Goal: Task Accomplishment & Management: Manage account settings

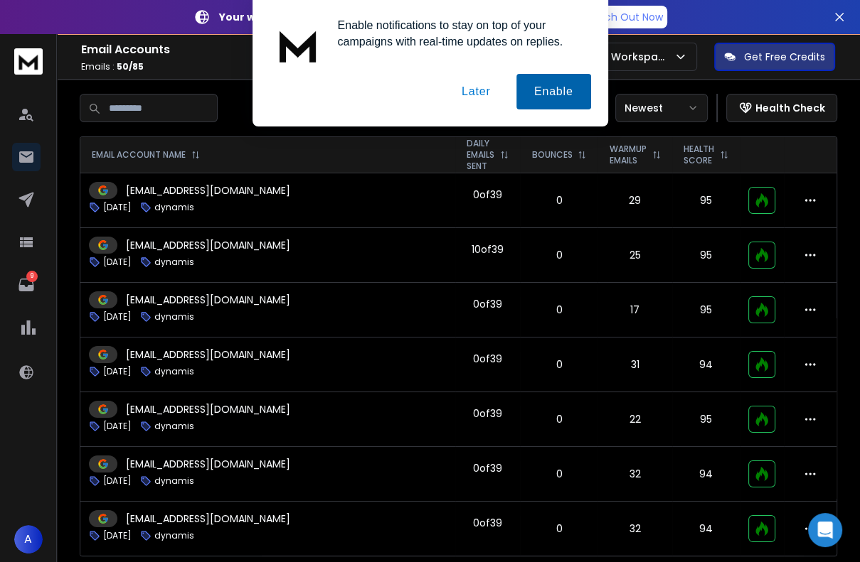
click at [555, 82] on button "Enable" at bounding box center [553, 92] width 75 height 36
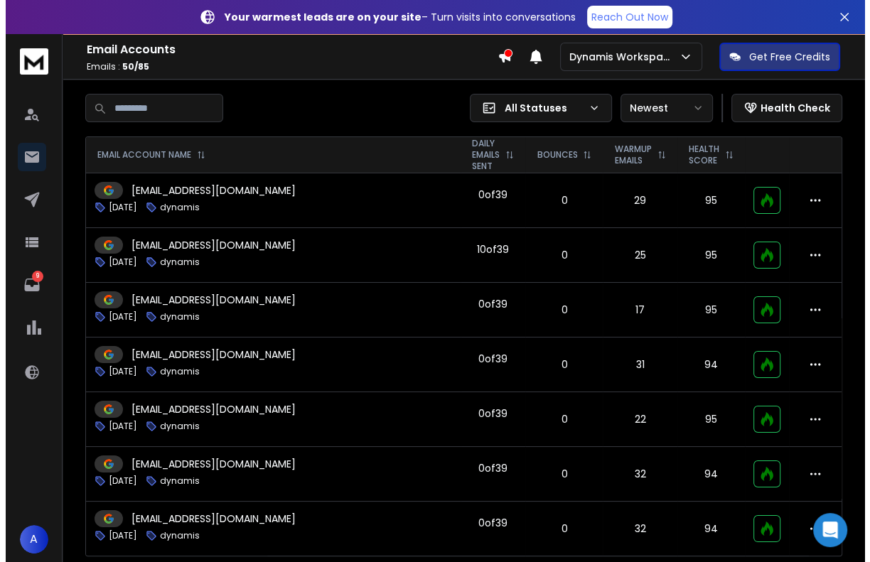
scroll to position [14, 0]
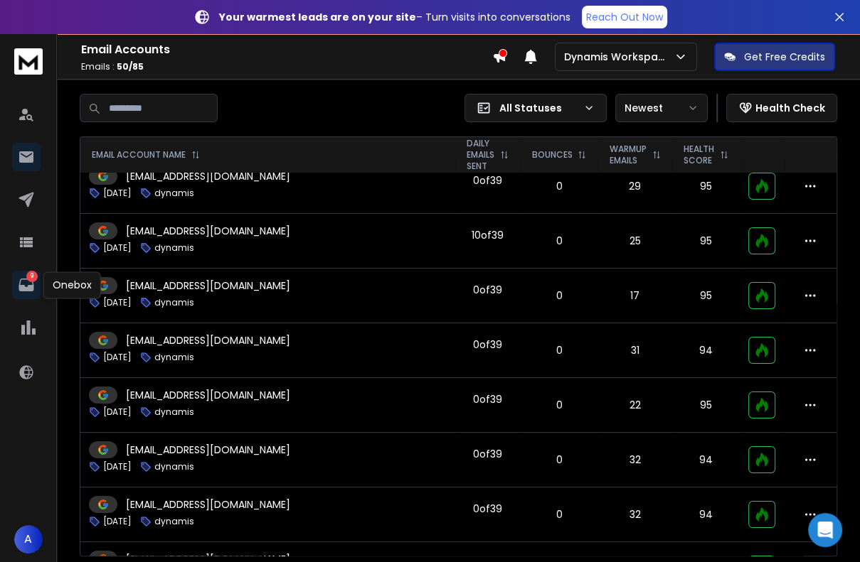
click at [23, 278] on icon at bounding box center [26, 285] width 17 height 17
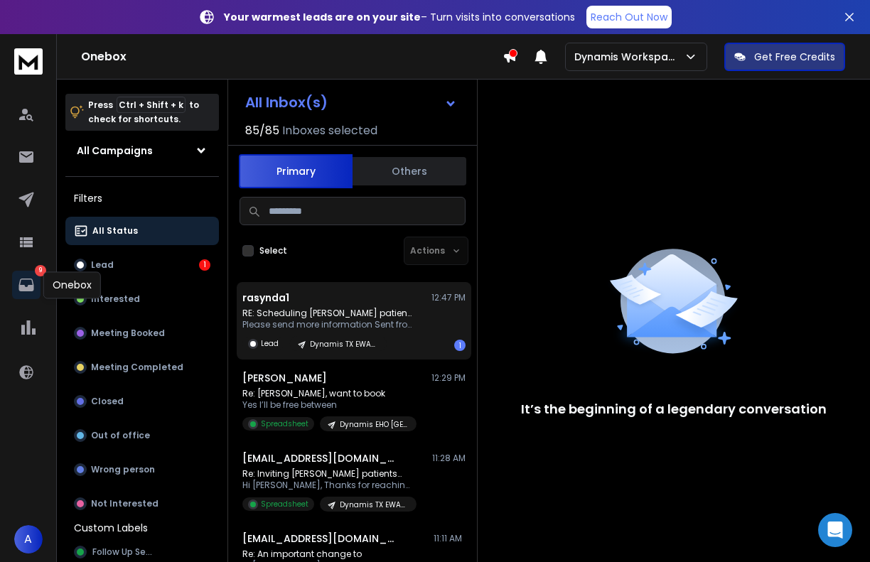
click at [403, 326] on p "Please send more information Sent from" at bounding box center [327, 324] width 171 height 11
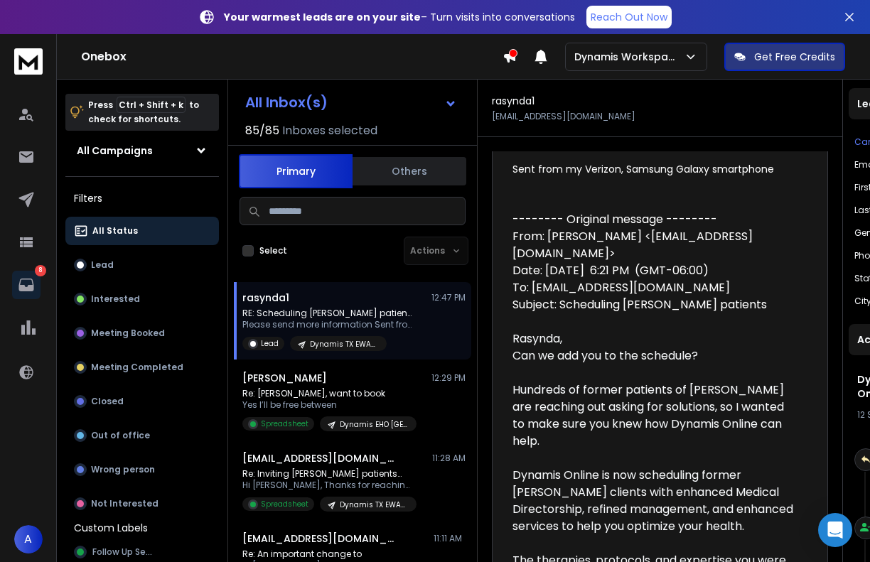
scroll to position [216, 0]
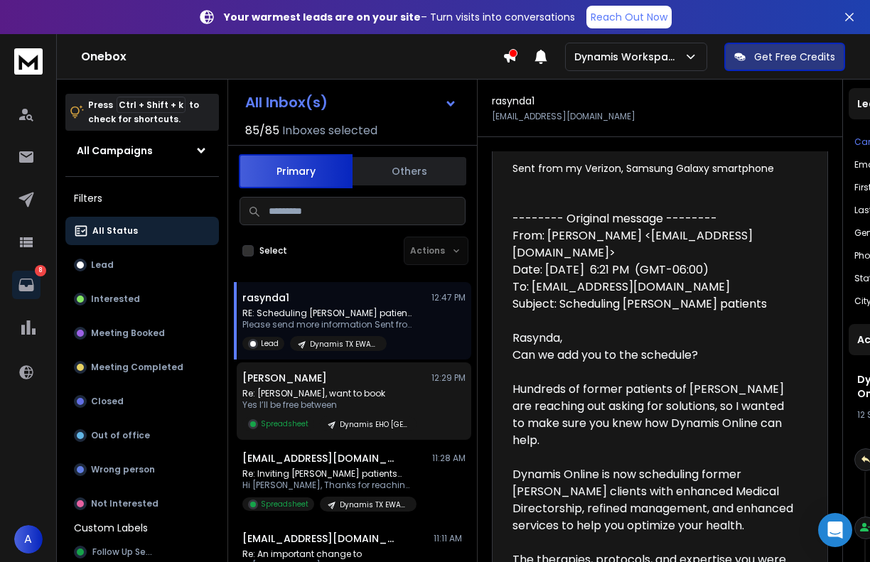
click at [384, 400] on p "Yes I’ll be free between" at bounding box center [327, 405] width 171 height 11
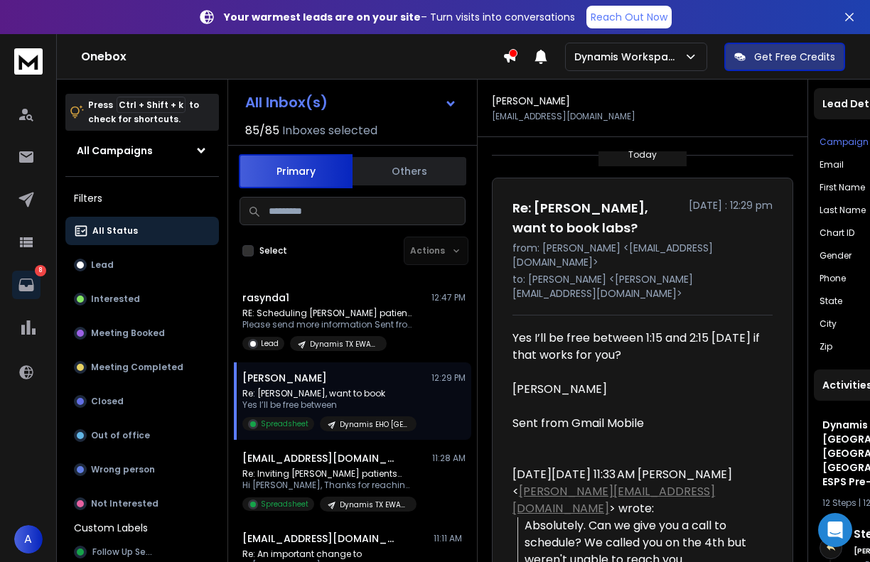
scroll to position [0, 0]
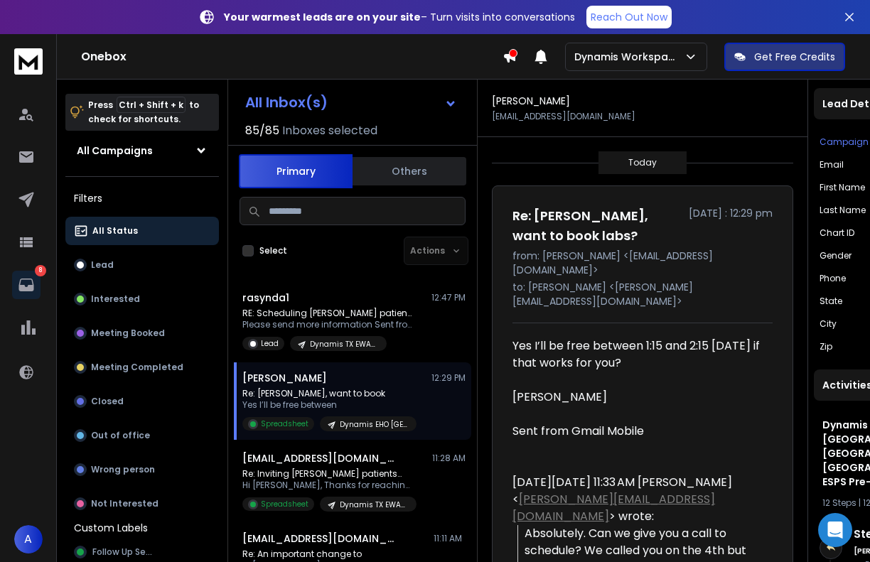
click at [412, 274] on div "Select Actions rasynda1 12:47 PM RE: Scheduling [PERSON_NAME] patients Please s…" at bounding box center [352, 443] width 249 height 504
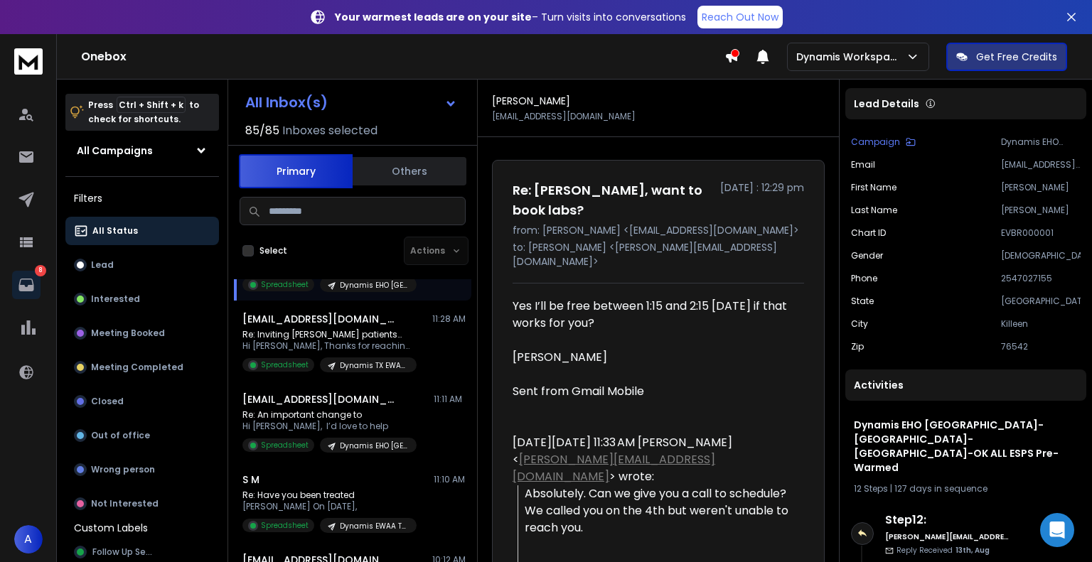
scroll to position [38, 0]
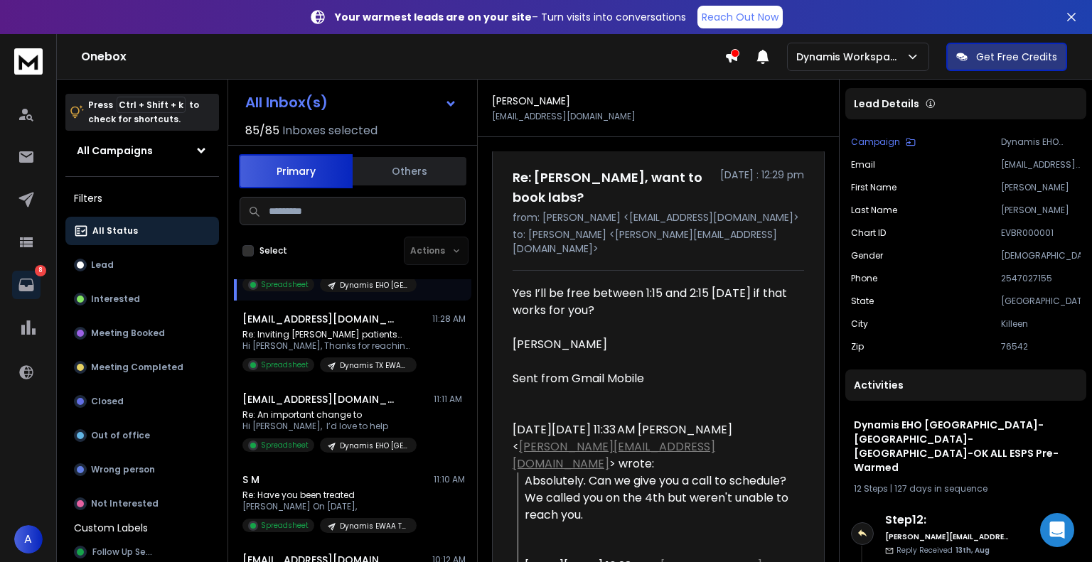
click at [779, 422] on div "[DATE][DATE] 11:33 AM [PERSON_NAME] < [PERSON_NAME][EMAIL_ADDRESS][DOMAIN_NAME]…" at bounding box center [653, 447] width 280 height 51
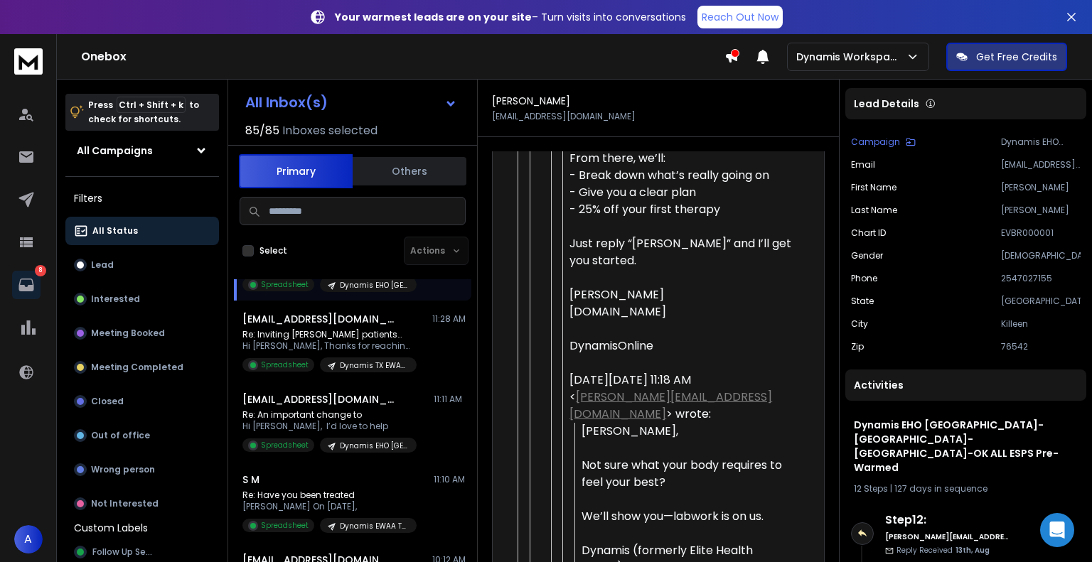
scroll to position [1165, 0]
drag, startPoint x: 914, startPoint y: 287, endPoint x: 916, endPoint y: 225, distance: 61.9
click at [870, 225] on div "Lead Details Campaign Dynamis EHO [GEOGRAPHIC_DATA]-[GEOGRAPHIC_DATA]-[GEOGRAPH…" at bounding box center [965, 361] width 253 height 562
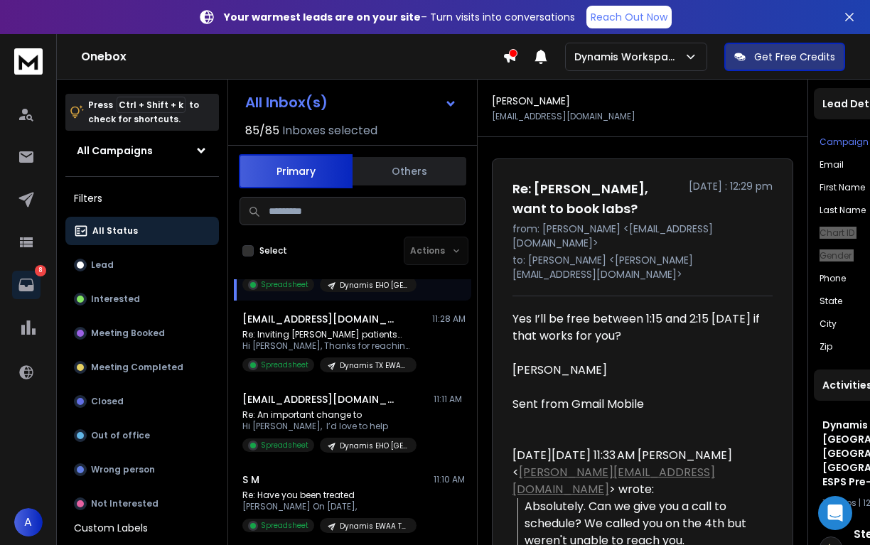
scroll to position [28, 0]
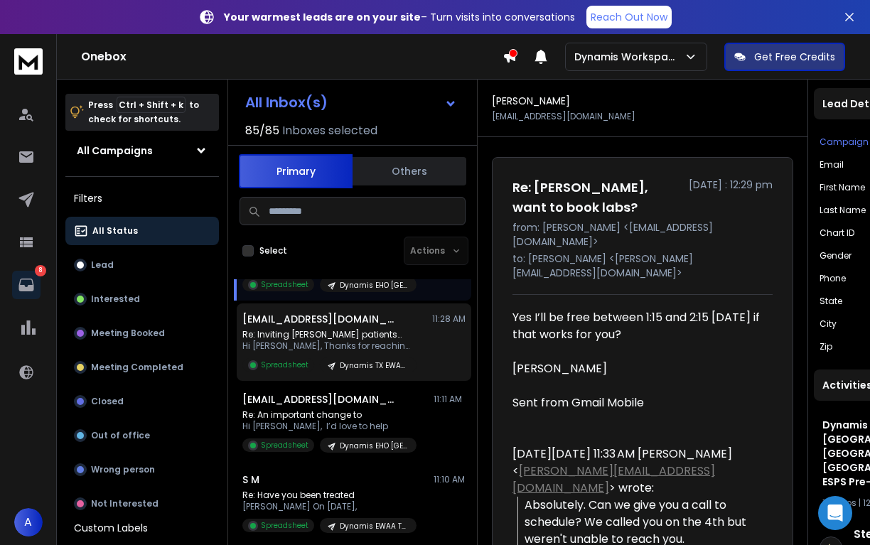
click at [282, 334] on p "Re: Inviting [PERSON_NAME] patients…" at bounding box center [327, 334] width 171 height 11
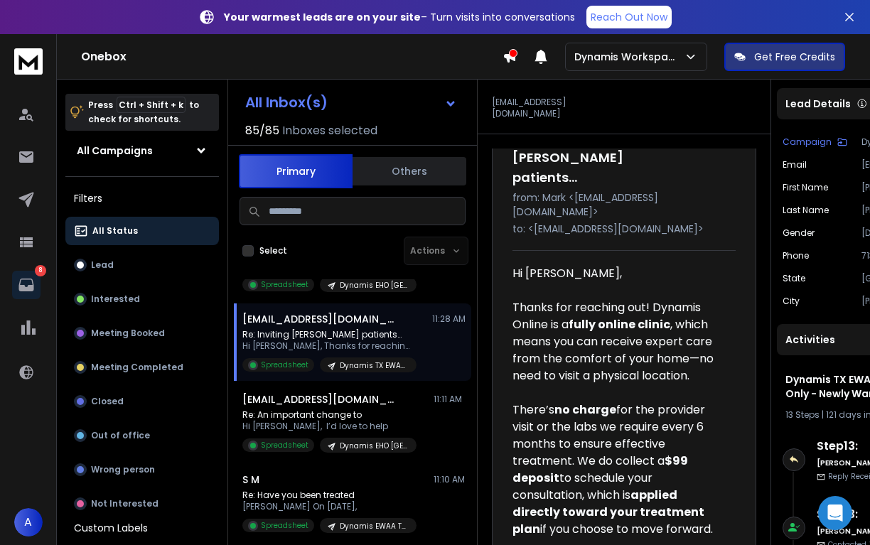
scroll to position [74, 0]
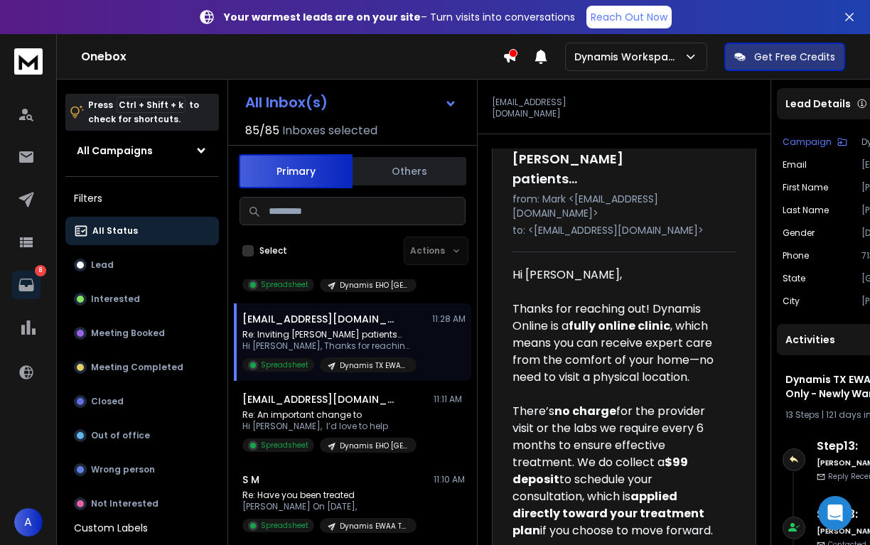
click at [698, 403] on div "There’s no charge for the provider visit or the labs we require every 6 months …" at bounding box center [619, 471] width 212 height 137
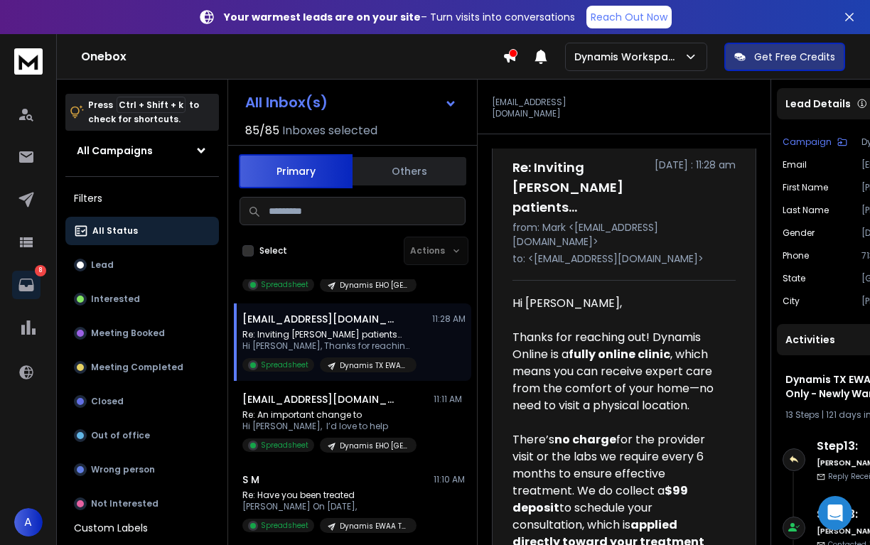
scroll to position [46, 0]
click at [663, 455] on div "There’s no charge for the provider visit or the labs we require every 6 months …" at bounding box center [619, 500] width 212 height 137
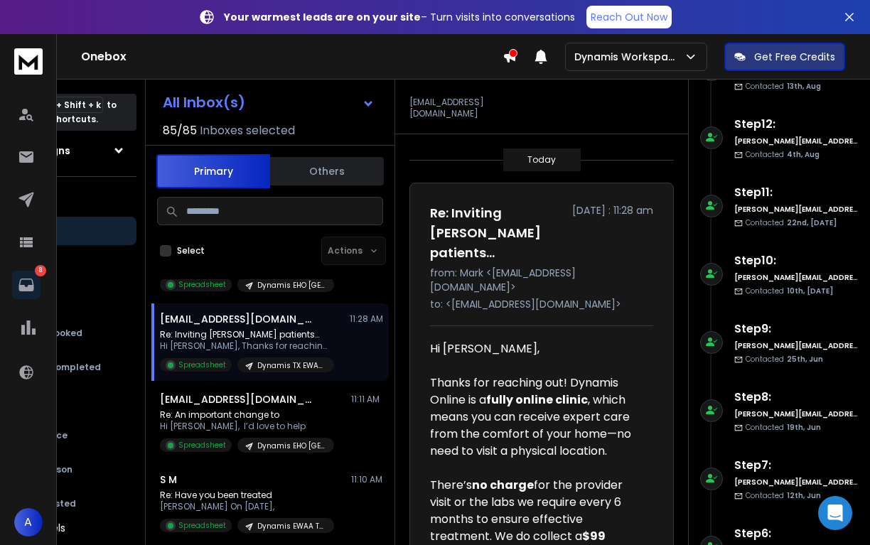
scroll to position [458, 0]
drag, startPoint x: 855, startPoint y: 278, endPoint x: 857, endPoint y: 260, distance: 17.8
click at [857, 260] on div "Lead Details Campaign Dynamis [GEOGRAPHIC_DATA] EWAA Google Only - Newly Warmed…" at bounding box center [779, 352] width 182 height 545
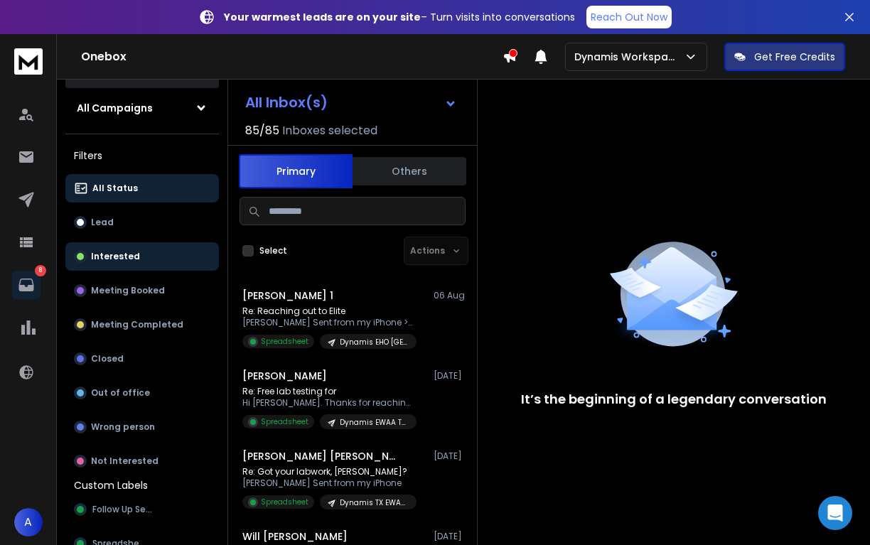
scroll to position [43, 0]
click at [145, 265] on button "Interested" at bounding box center [142, 256] width 154 height 28
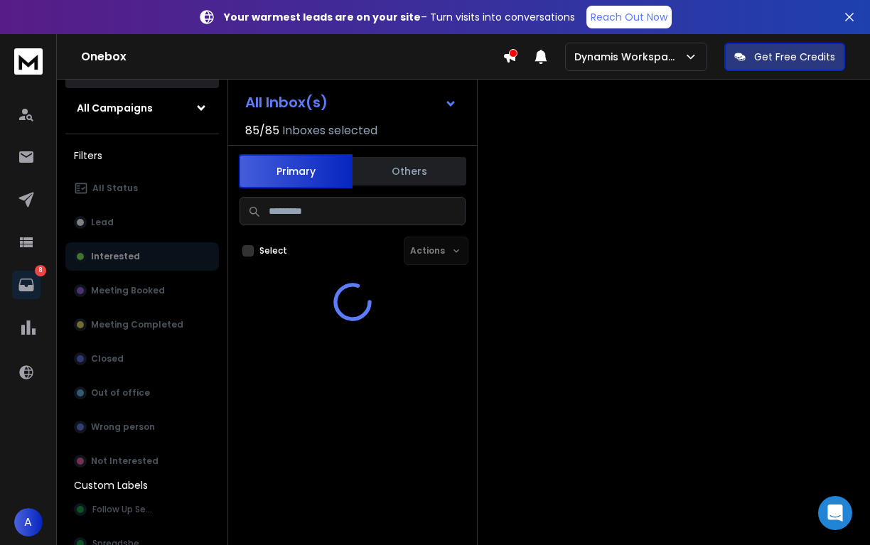
scroll to position [0, 0]
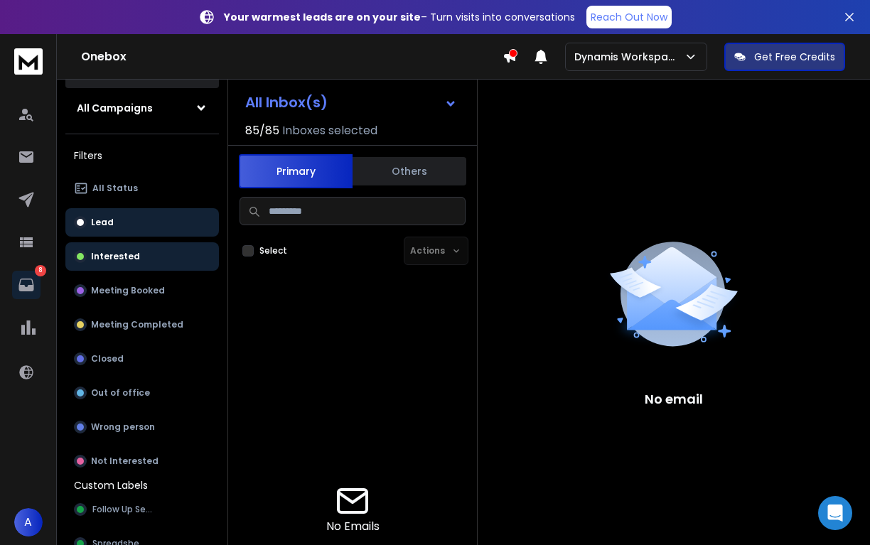
click at [119, 219] on button "Lead" at bounding box center [142, 222] width 154 height 28
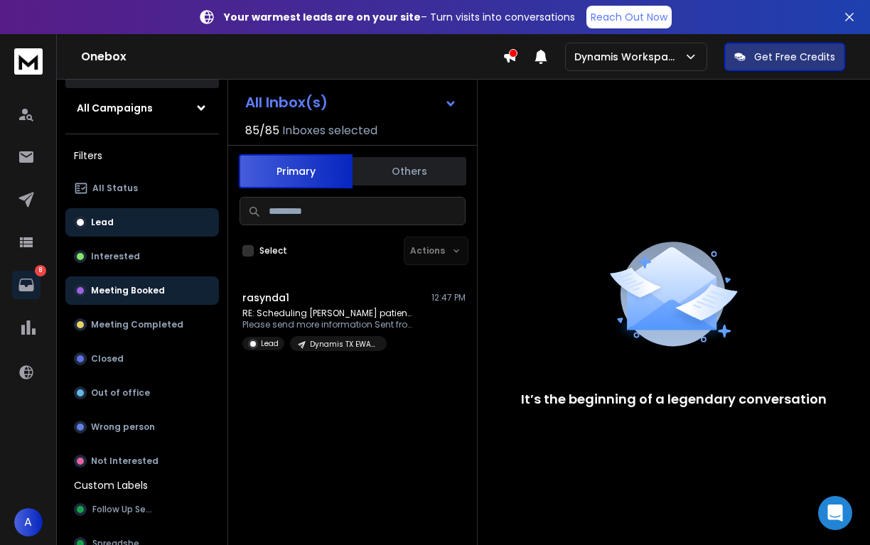
click at [128, 298] on button "Meeting Booked" at bounding box center [142, 291] width 154 height 28
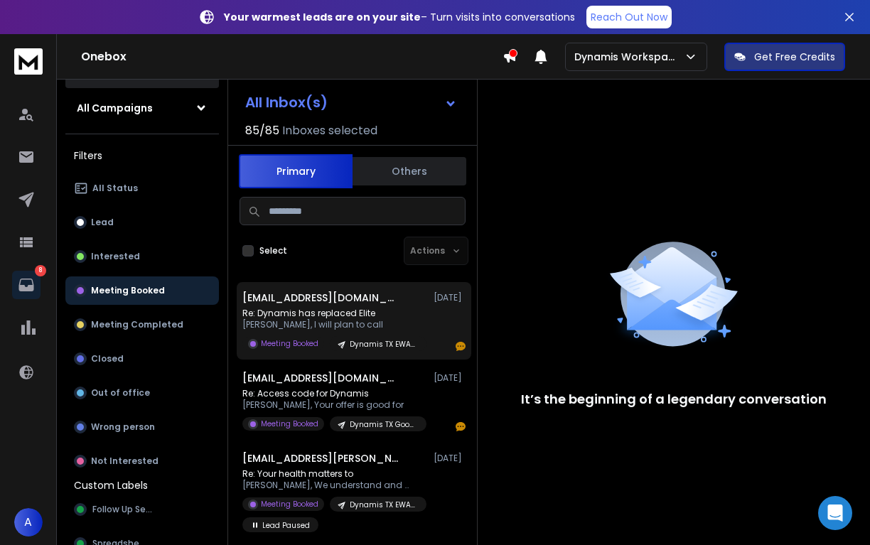
scroll to position [9, 0]
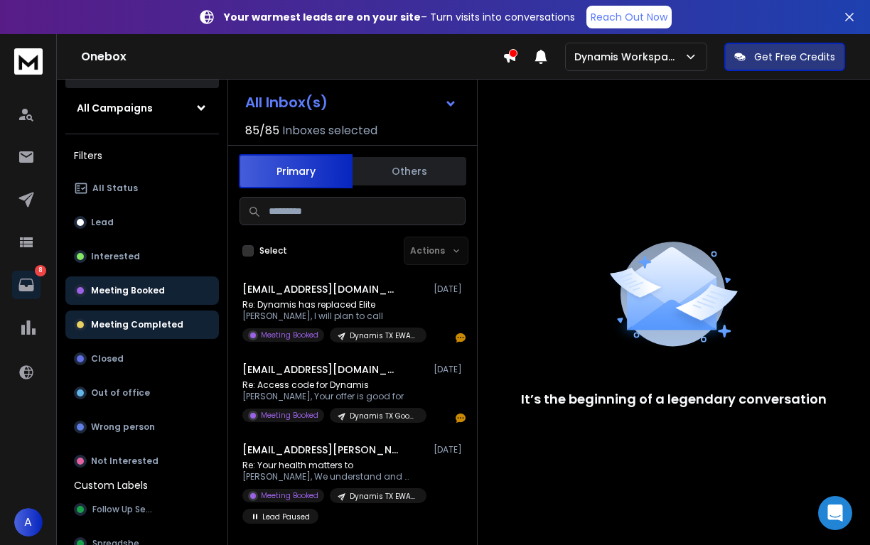
click at [110, 321] on p "Meeting Completed" at bounding box center [137, 324] width 92 height 11
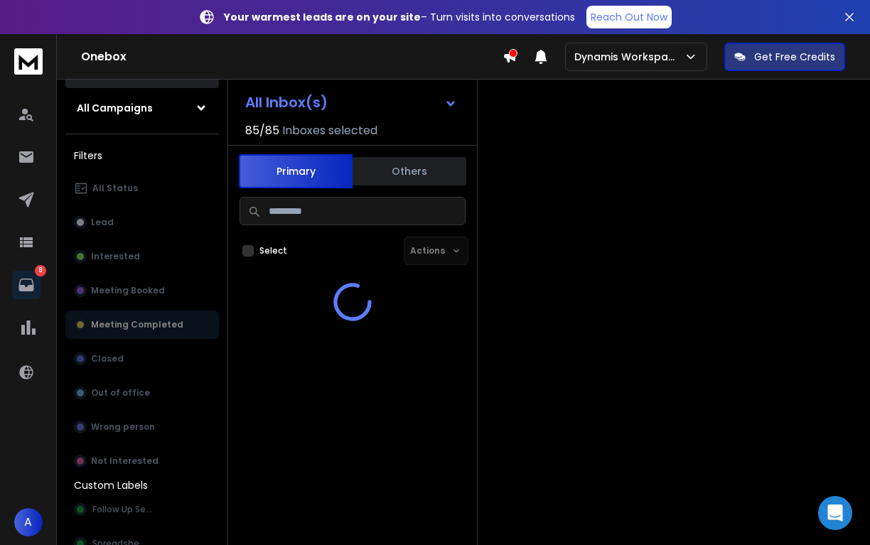
scroll to position [0, 0]
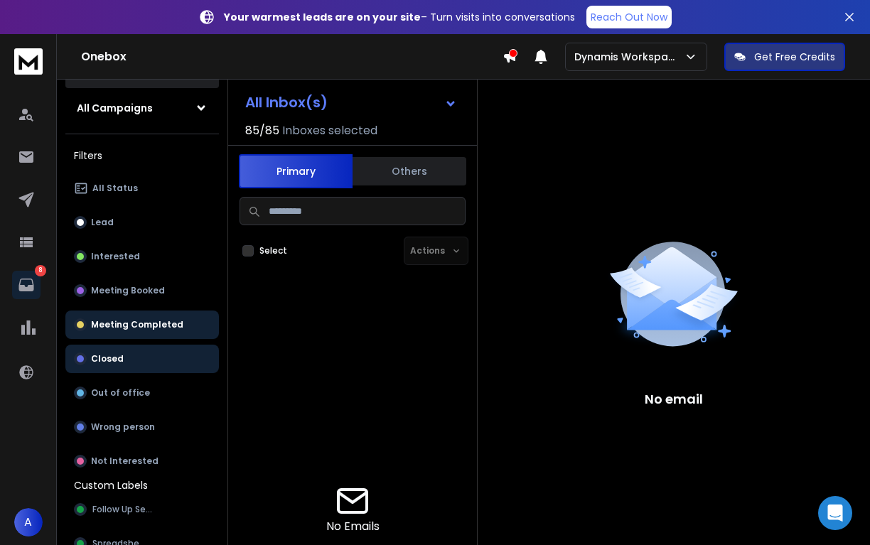
click at [119, 361] on p "Closed" at bounding box center [107, 358] width 33 height 11
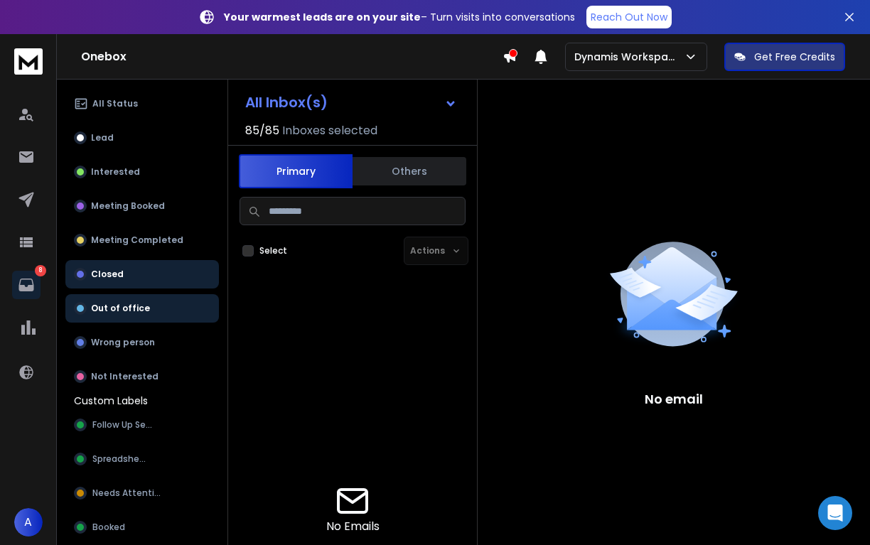
click at [128, 306] on p "Out of office" at bounding box center [120, 308] width 59 height 11
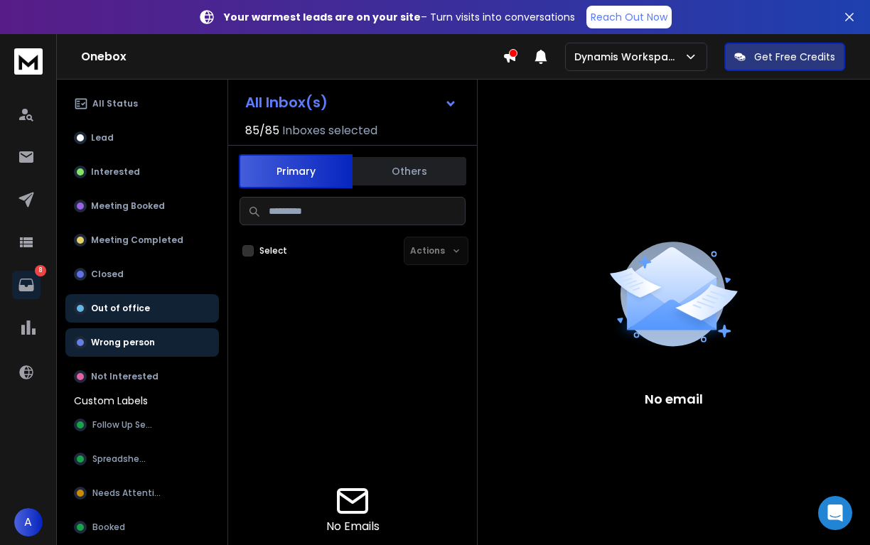
click at [119, 349] on button "Wrong person" at bounding box center [142, 343] width 154 height 28
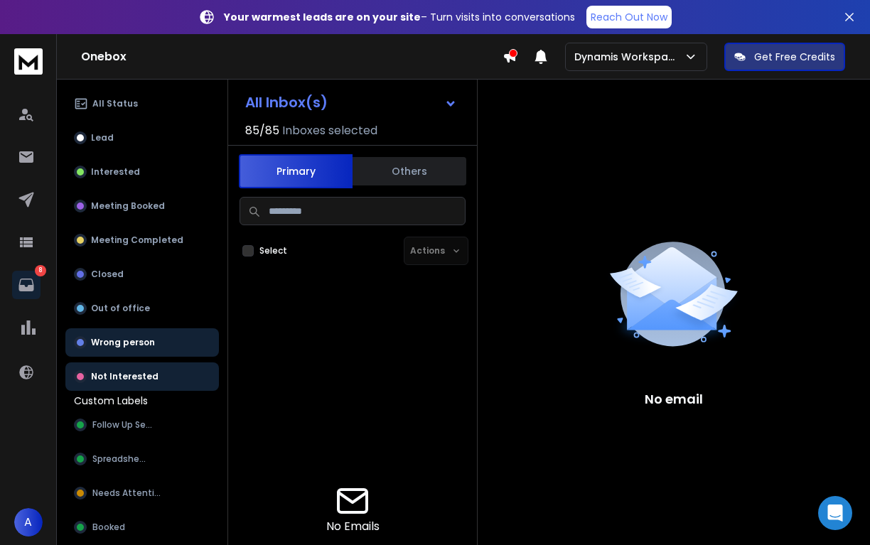
scroll to position [210, 0]
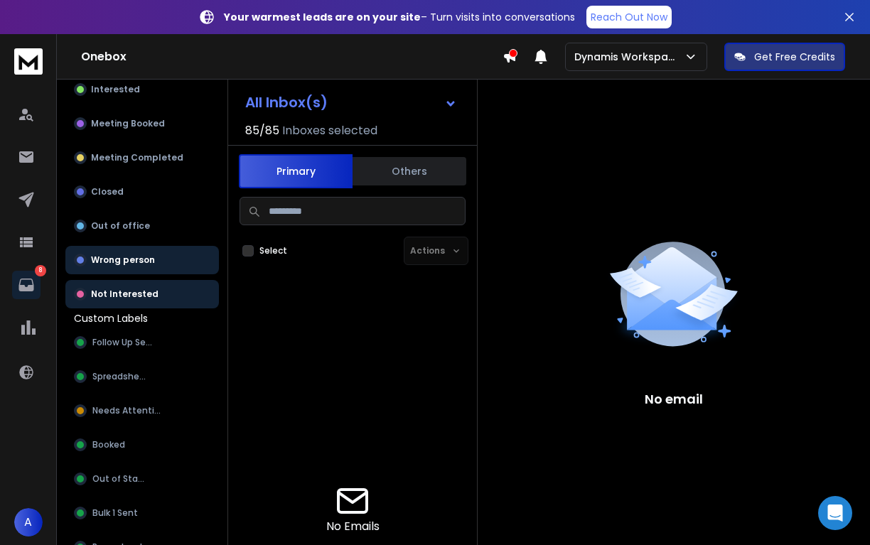
click at [125, 297] on p "Not Interested" at bounding box center [125, 294] width 68 height 11
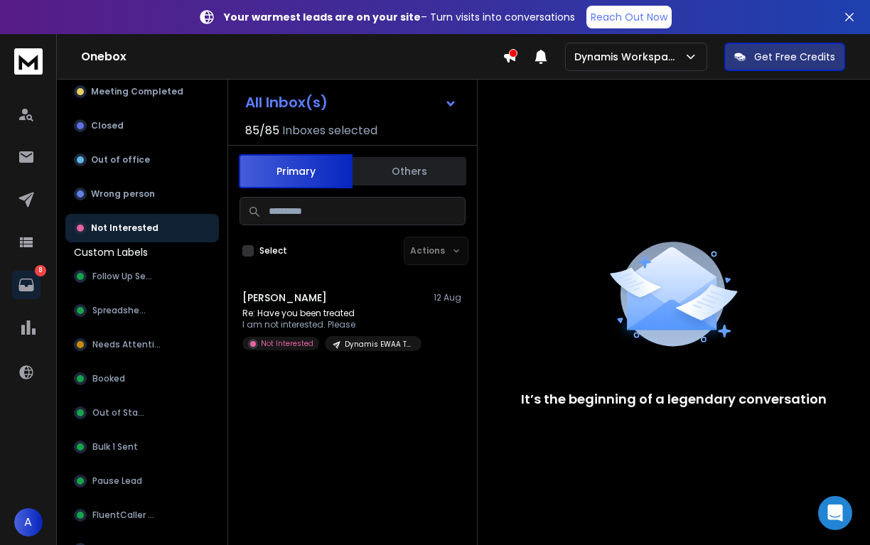
scroll to position [276, 0]
click at [134, 277] on span "Follow Up Sent" at bounding box center [123, 276] width 63 height 11
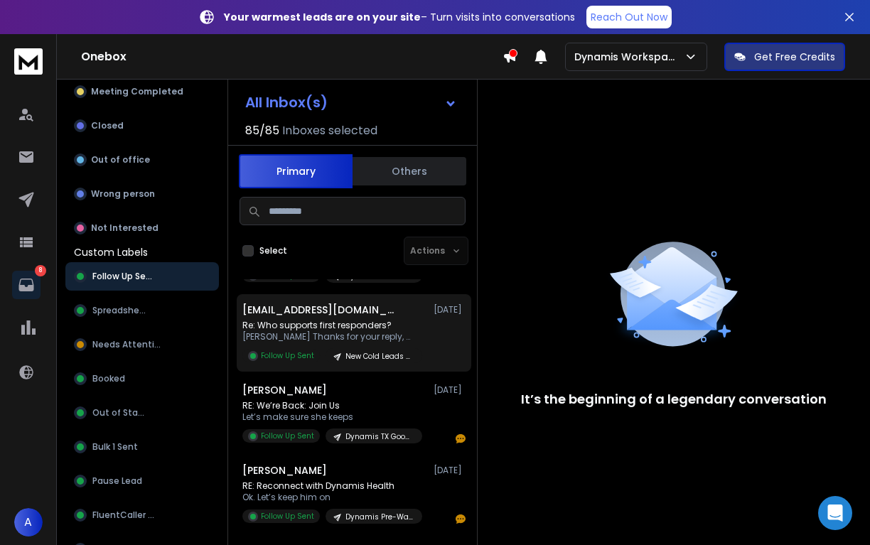
scroll to position [68, 0]
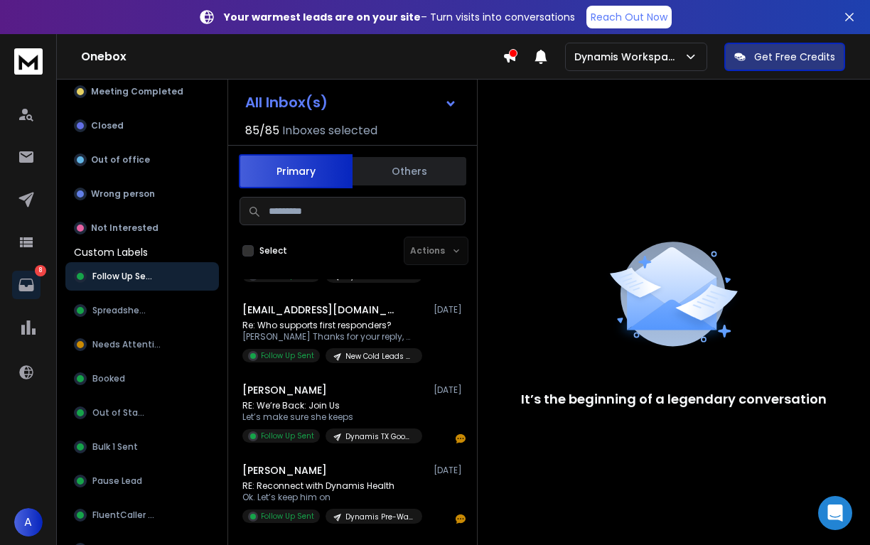
click at [108, 298] on button "Spreadsheet" at bounding box center [142, 311] width 154 height 28
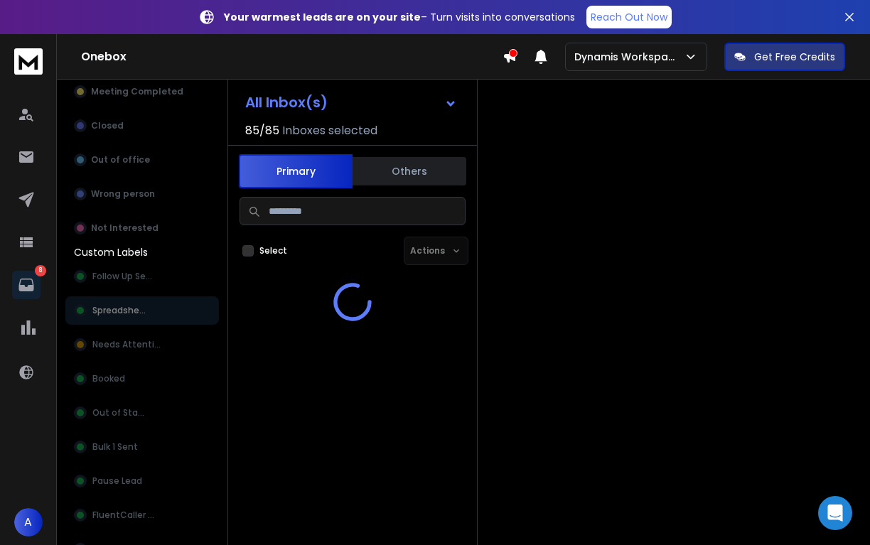
click at [108, 302] on div "Follow Up Sent Spreadsheet Needs Attention Booked Out of State Bulk 1 Sent Paus…" at bounding box center [142, 413] width 154 height 302
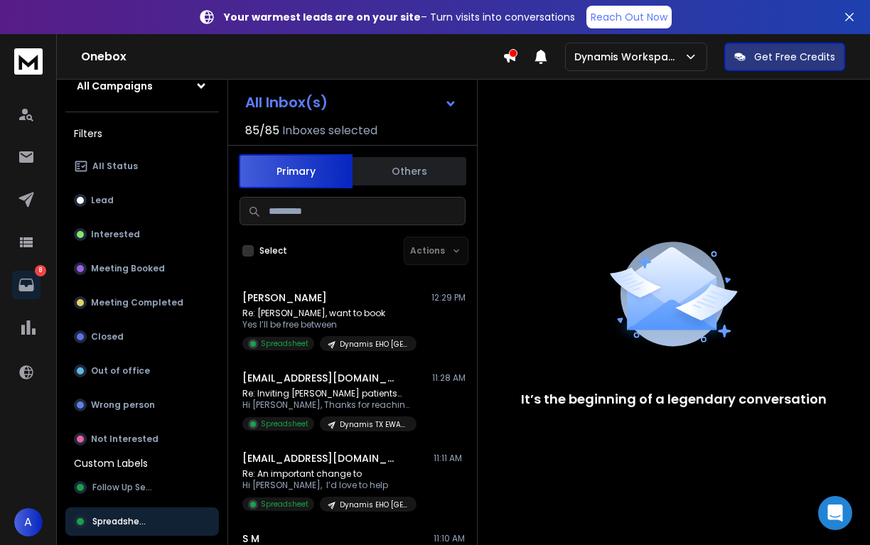
scroll to position [63, 0]
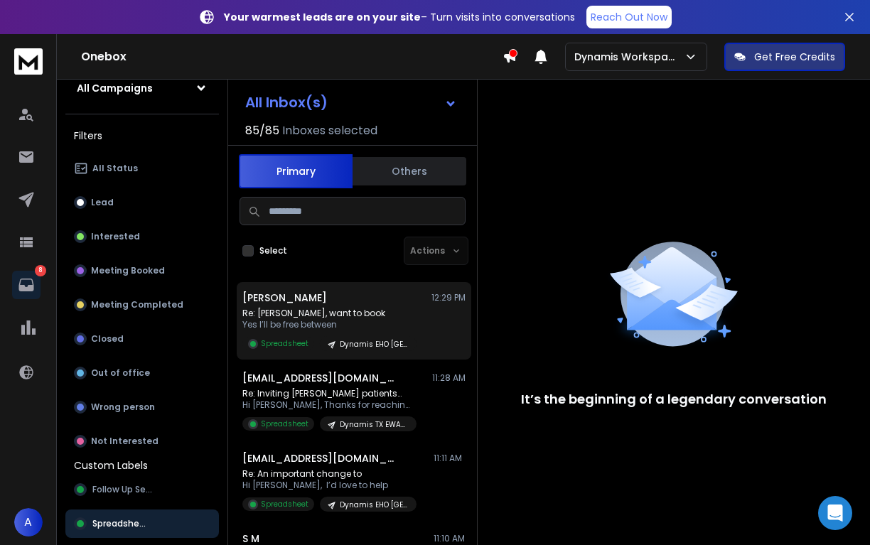
click at [311, 304] on div "[PERSON_NAME] 12:29 PM" at bounding box center [353, 298] width 223 height 14
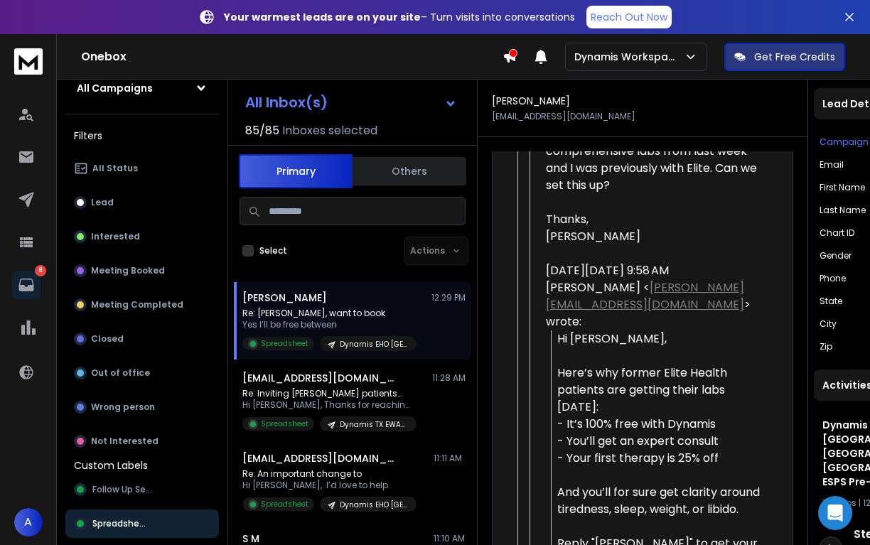
scroll to position [546, 0]
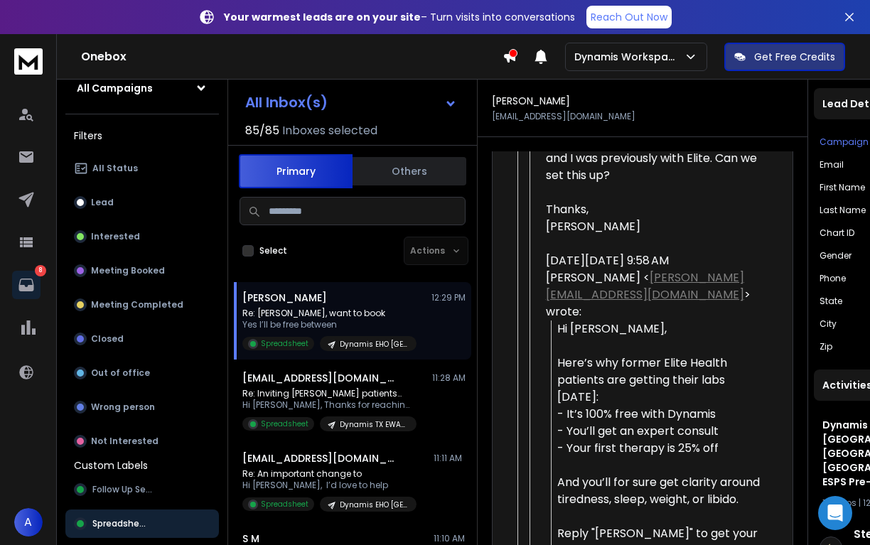
drag, startPoint x: 678, startPoint y: 400, endPoint x: 562, endPoint y: 196, distance: 235.1
click at [589, 406] on div "- It’s 100% free with Dynamis" at bounding box center [660, 414] width 204 height 17
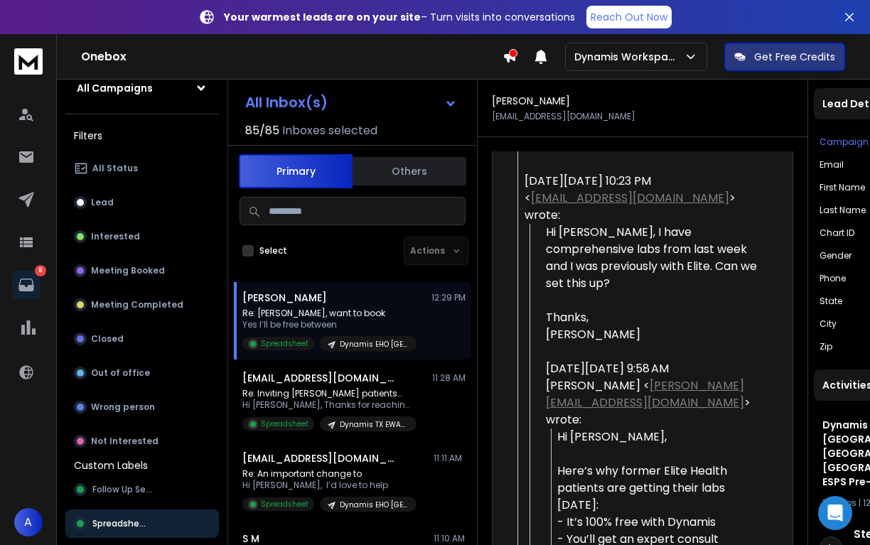
scroll to position [75, 0]
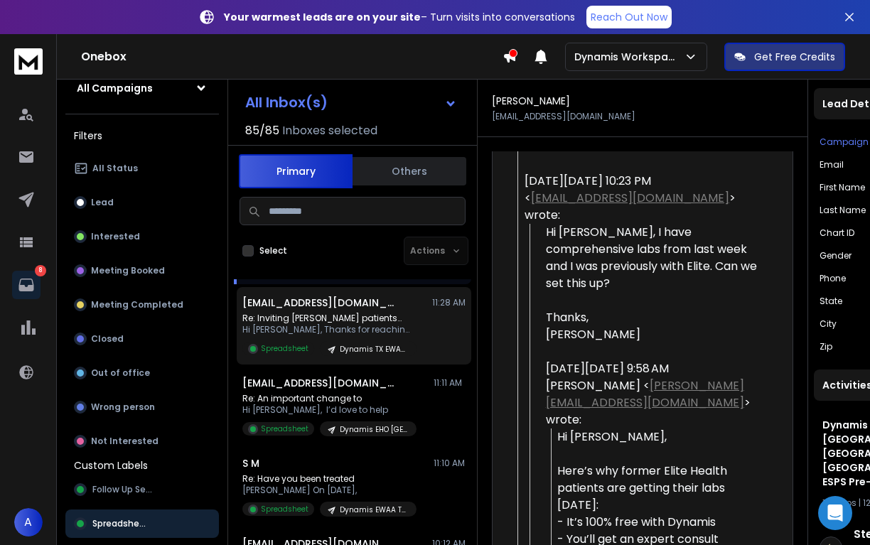
click at [303, 314] on p "Re: Inviting [PERSON_NAME] patients…" at bounding box center [327, 318] width 171 height 11
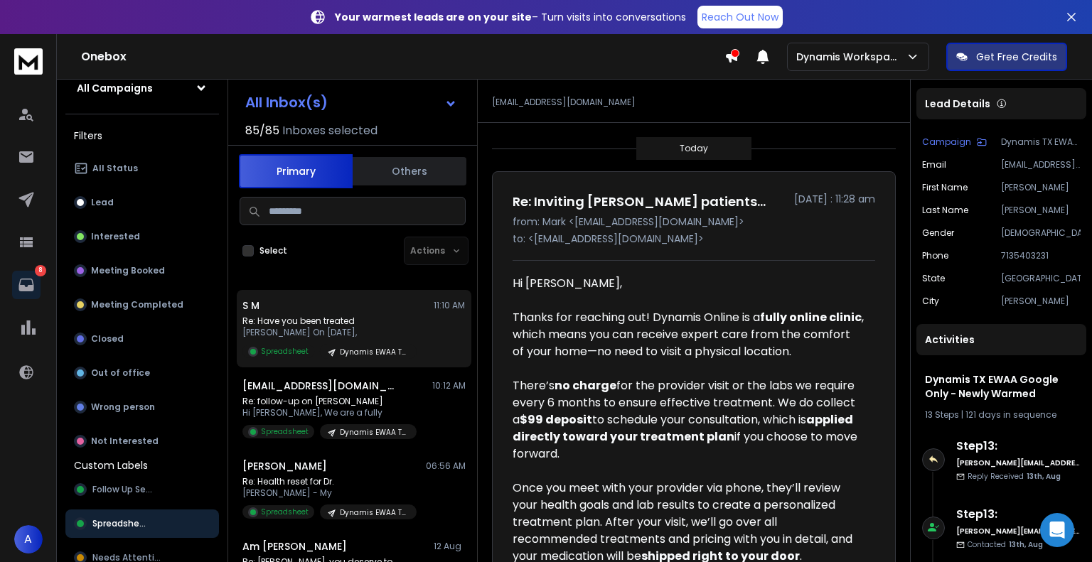
scroll to position [0, 0]
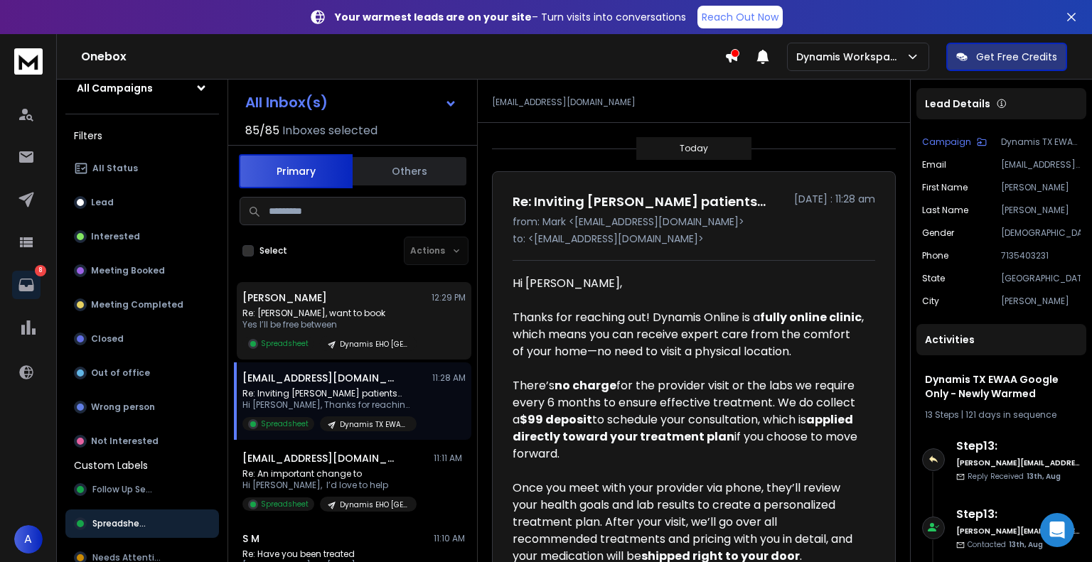
click at [311, 304] on div "[PERSON_NAME] 12:29 PM" at bounding box center [353, 298] width 223 height 14
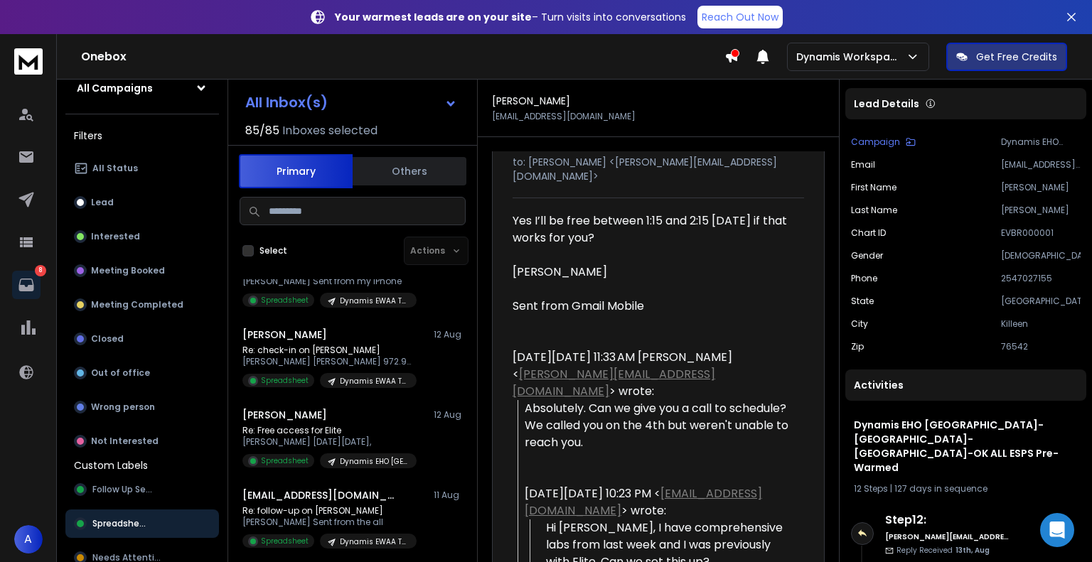
scroll to position [853, 0]
